Goal: Task Accomplishment & Management: Manage account settings

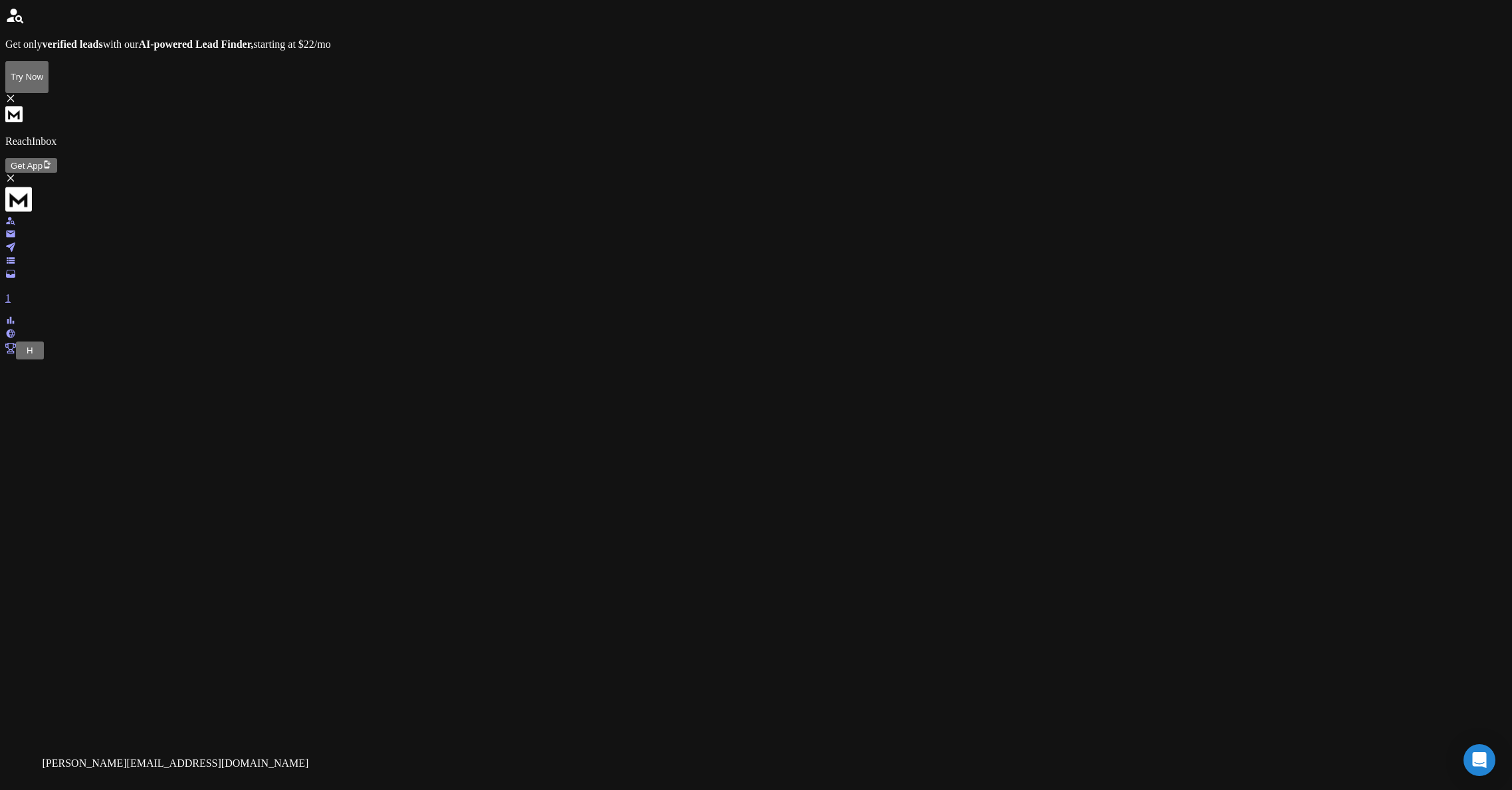
click at [30, 355] on span "H" at bounding box center [30, 350] width 6 height 10
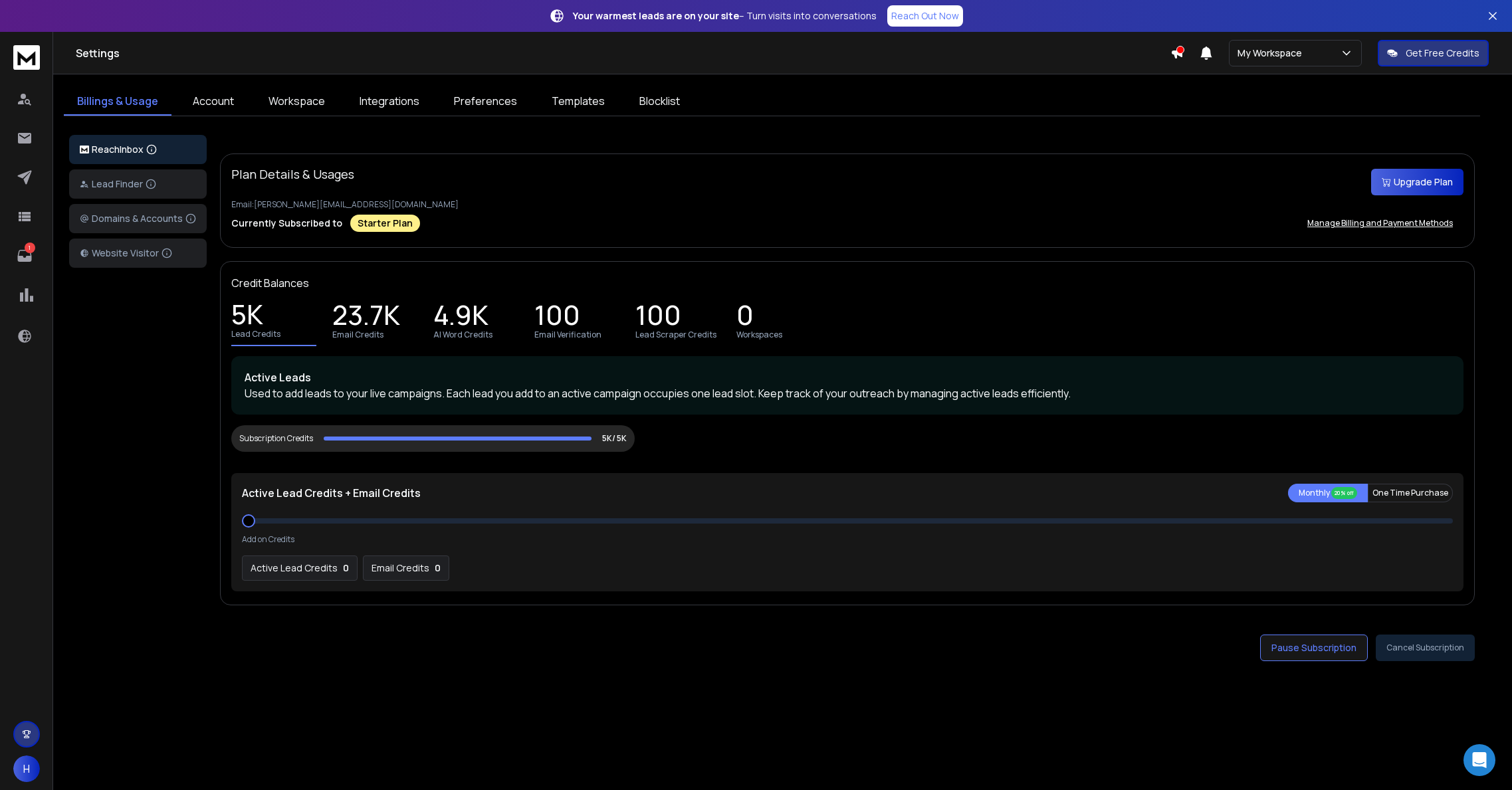
click at [1423, 650] on button "Cancel Subscription" at bounding box center [1425, 648] width 99 height 27
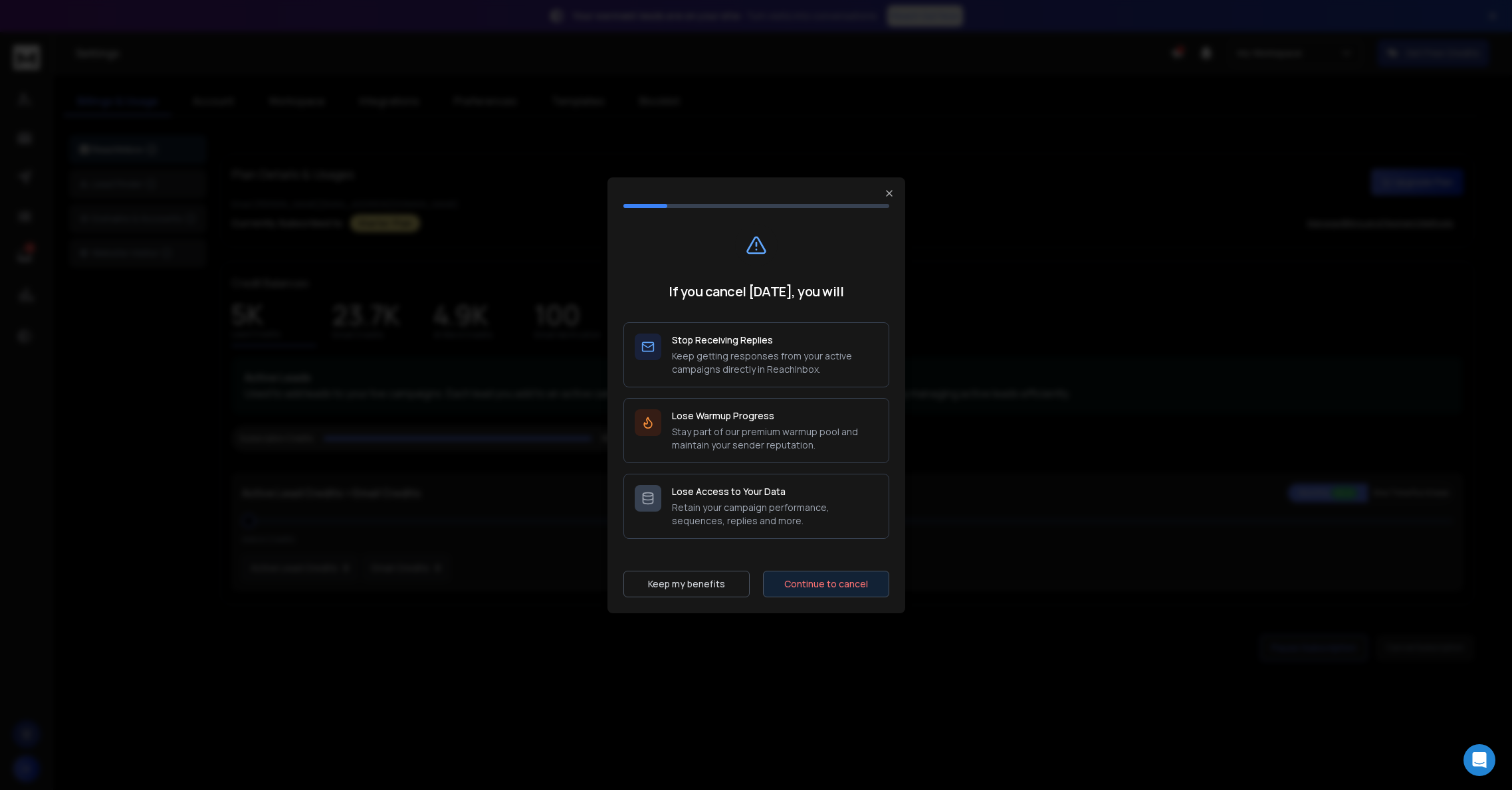
click at [864, 589] on button "Continue to cancel" at bounding box center [826, 584] width 126 height 27
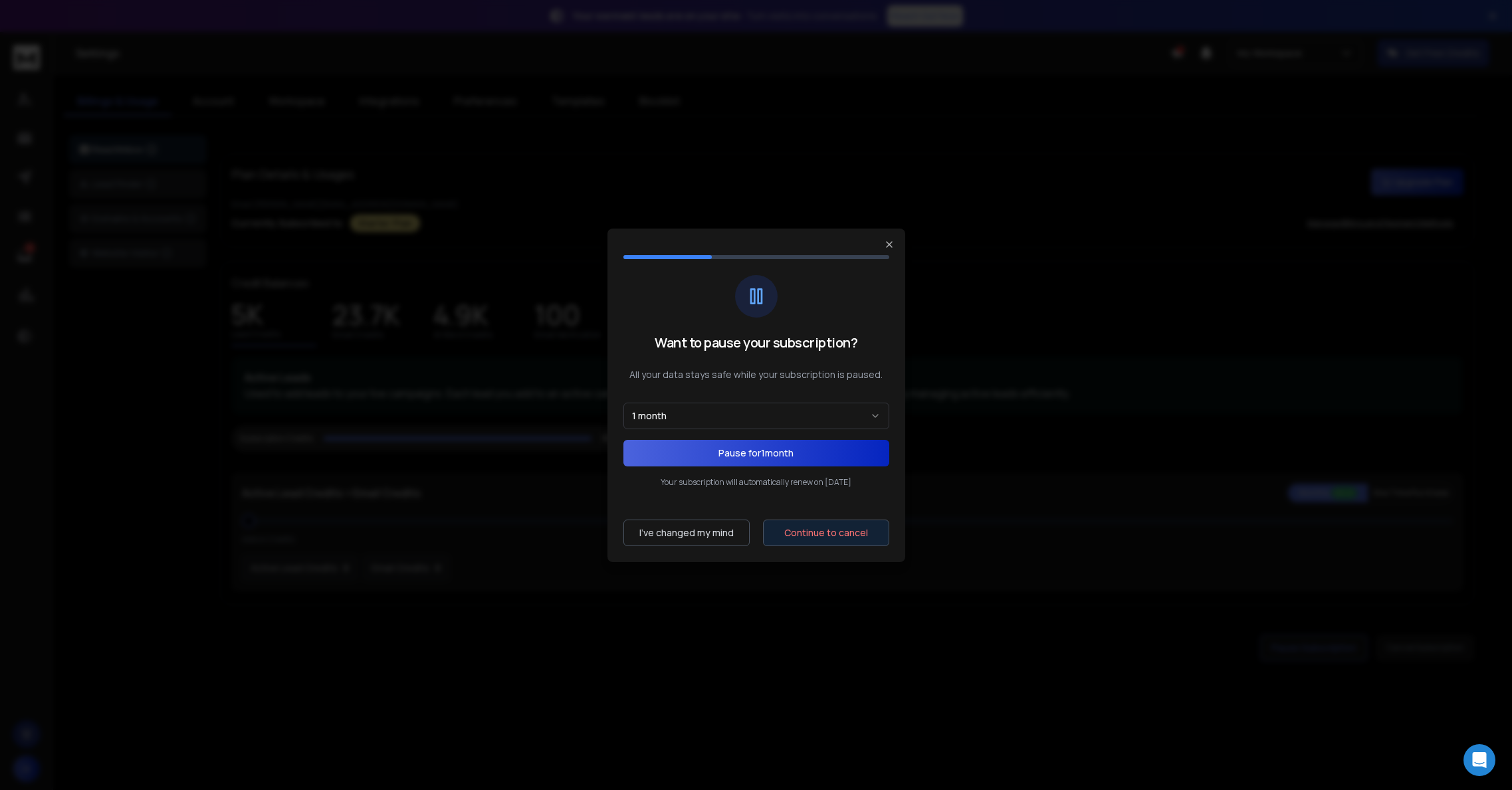
click at [809, 529] on button "Continue to cancel" at bounding box center [826, 533] width 126 height 27
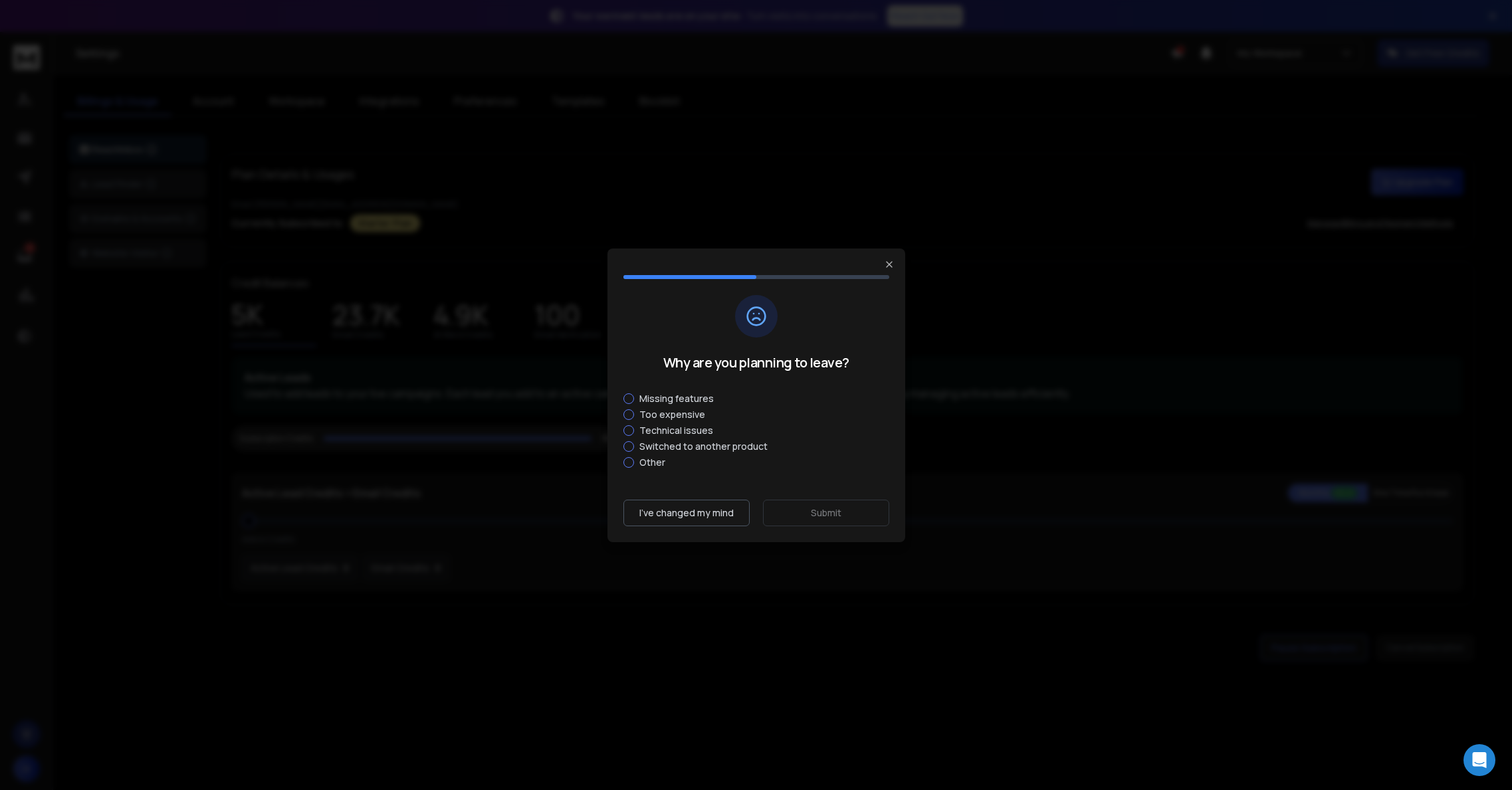
click at [629, 457] on button "Other" at bounding box center [629, 462] width 11 height 11
click at [788, 507] on button "Submit" at bounding box center [826, 513] width 126 height 27
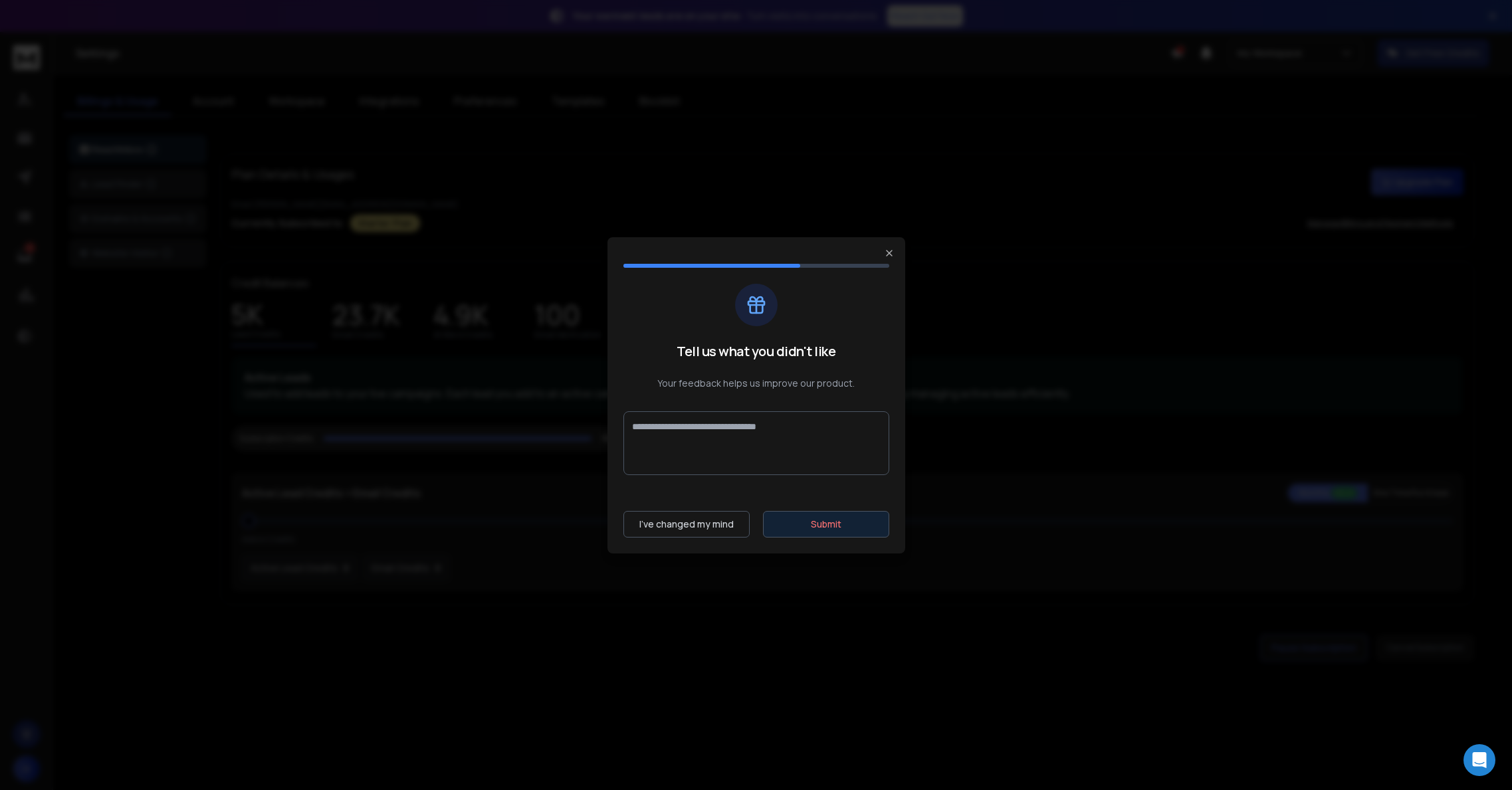
click at [818, 533] on button "Submit" at bounding box center [826, 525] width 126 height 27
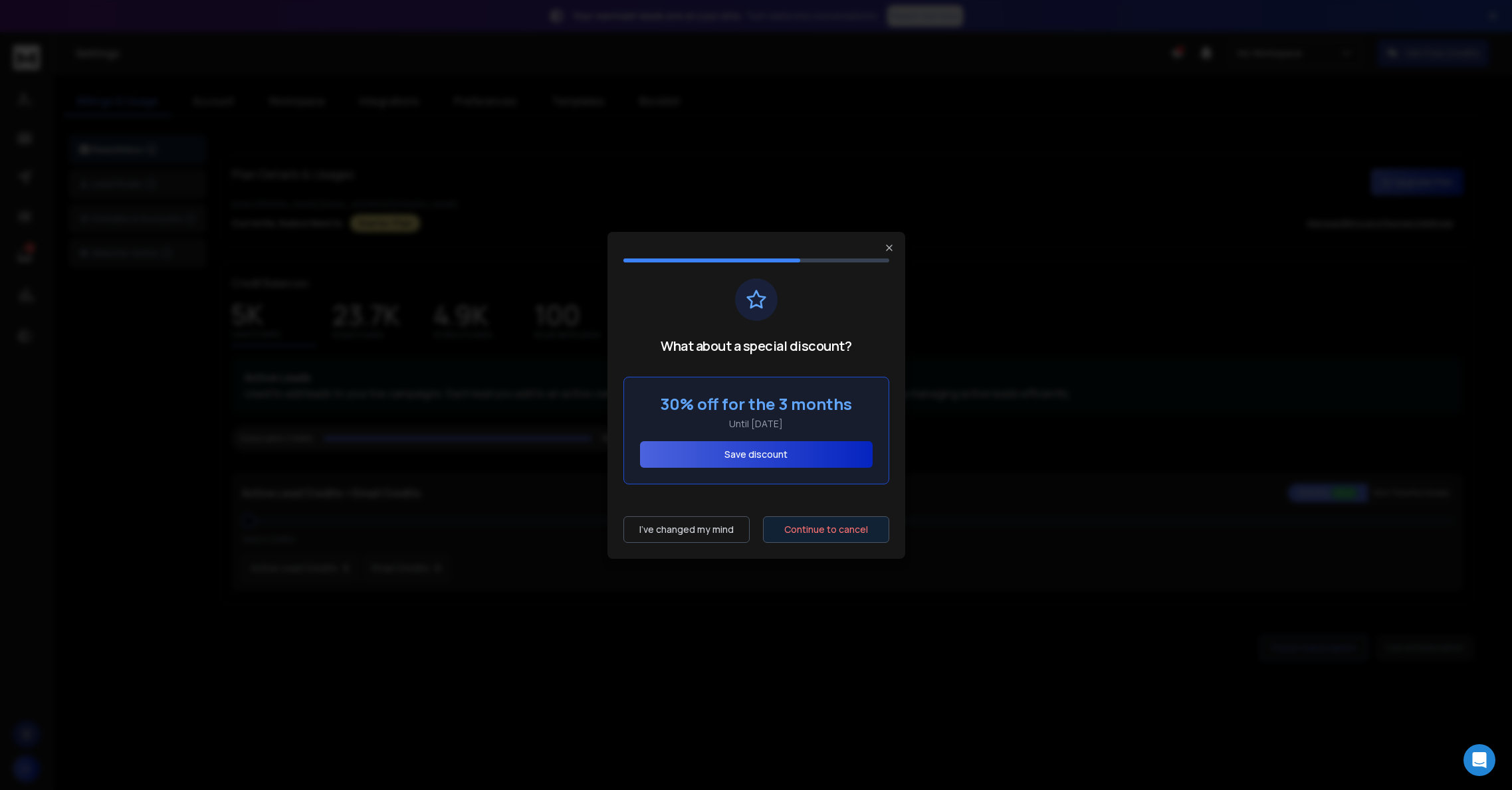
click at [838, 532] on button "Continue to cancel" at bounding box center [826, 529] width 126 height 27
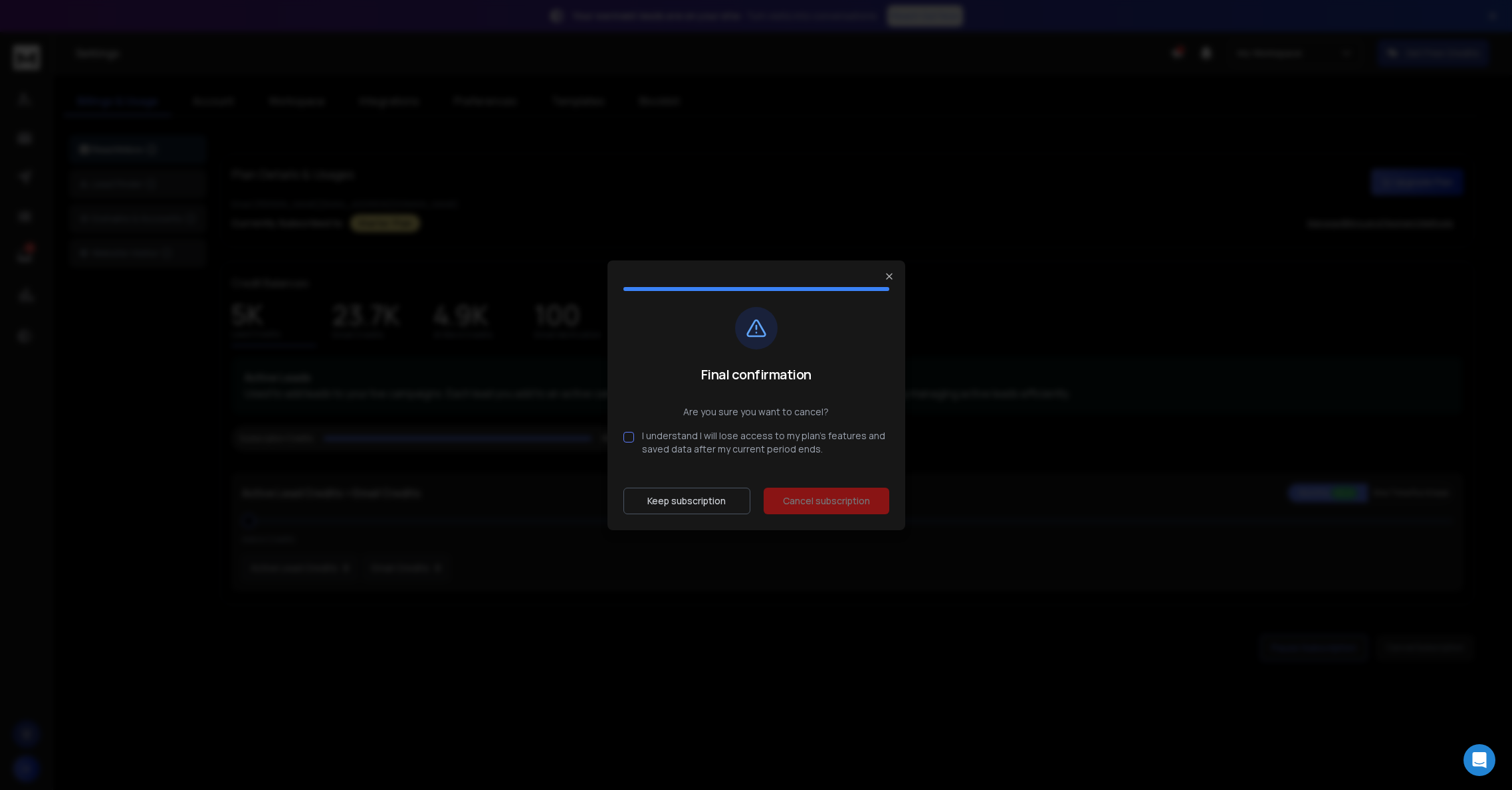
click at [689, 441] on label "I understand I will lose access to my plan's features and saved data after my c…" at bounding box center [766, 443] width 247 height 27
click at [634, 441] on button "I understand I will lose access to my plan's features and saved data after my c…" at bounding box center [629, 437] width 11 height 11
click at [824, 502] on button "Cancel subscription" at bounding box center [826, 501] width 126 height 27
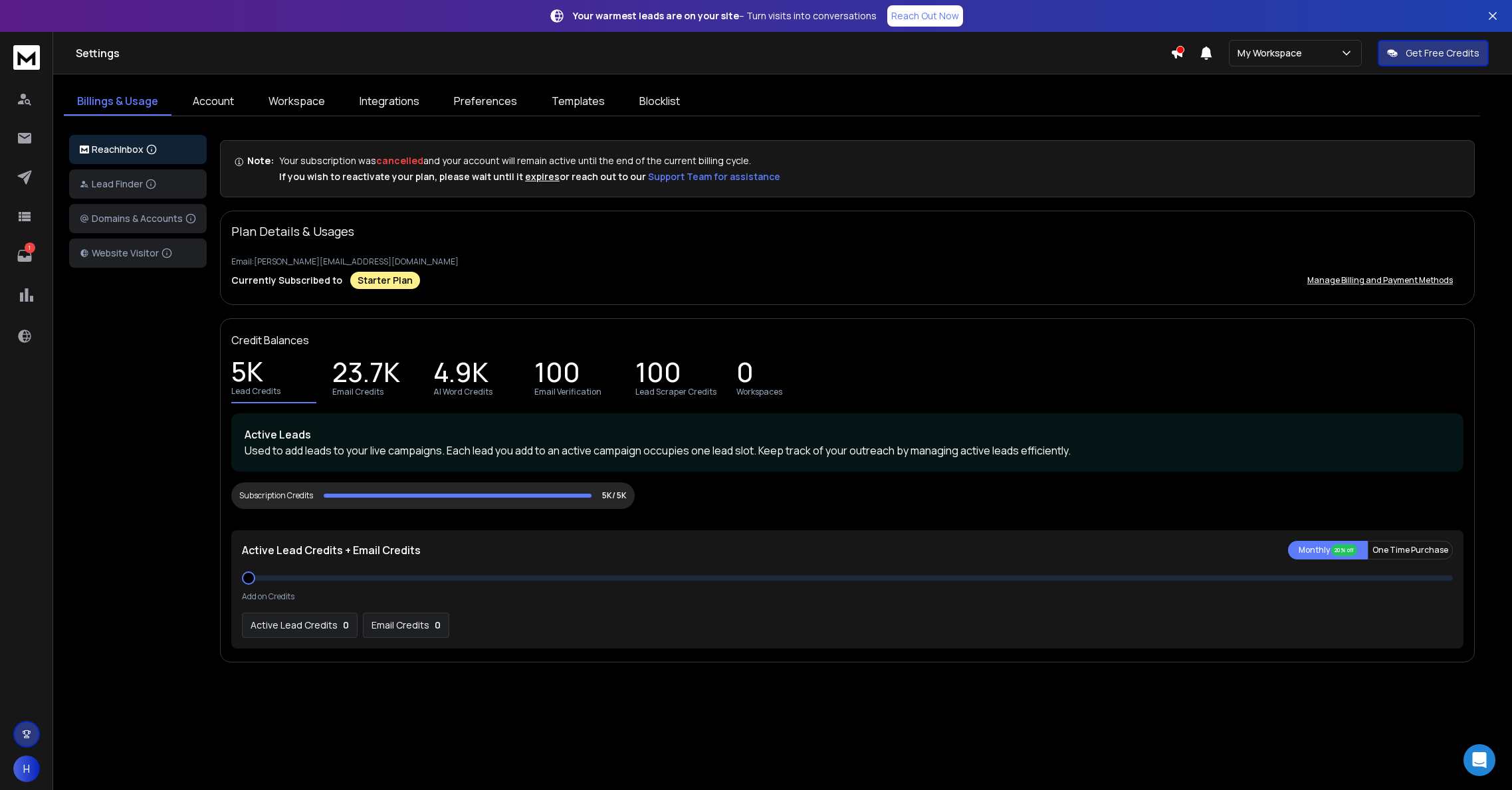
click at [1391, 276] on p "Manage Billing and Payment Methods" at bounding box center [1380, 280] width 145 height 11
